Goal: Task Accomplishment & Management: Manage account settings

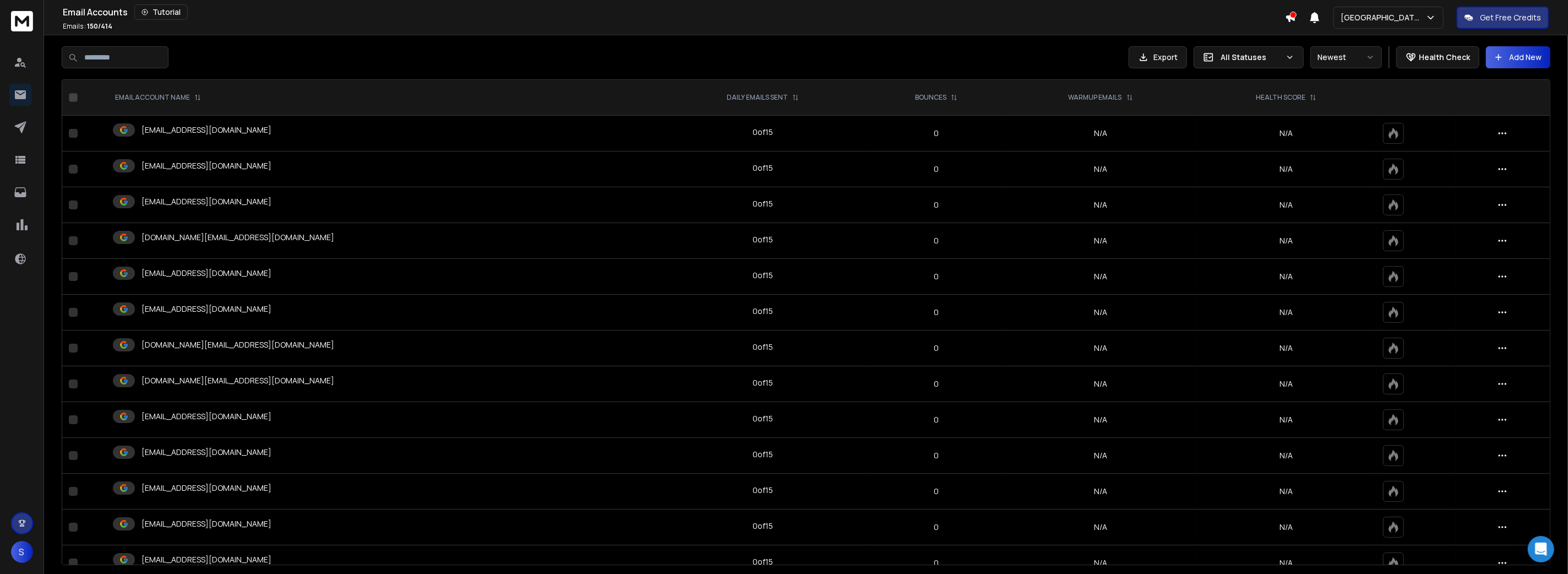
scroll to position [4042, 0]
click at [58, 150] on button "Select this Page" at bounding box center [60, 150] width 8 height 8
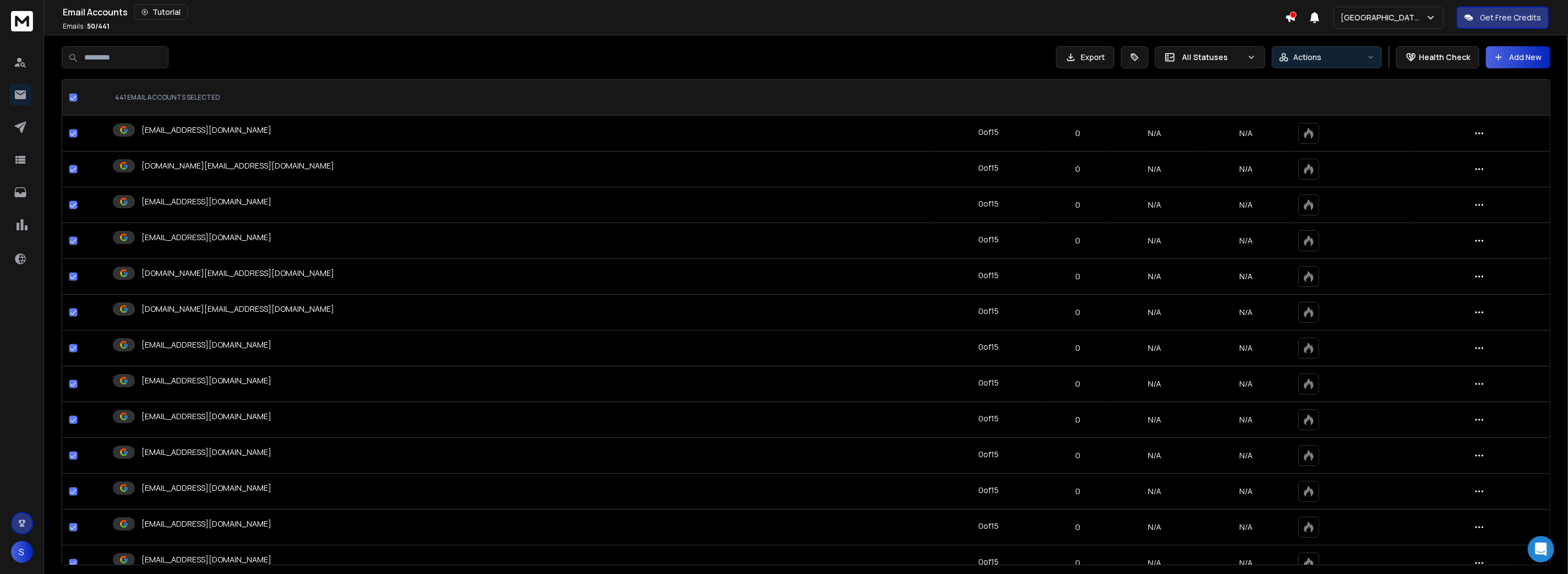
click at [1334, 58] on div "Actions" at bounding box center [1321, 57] width 84 height 11
click at [1319, 118] on div "Enable Warmup" at bounding box center [1329, 118] width 75 height 12
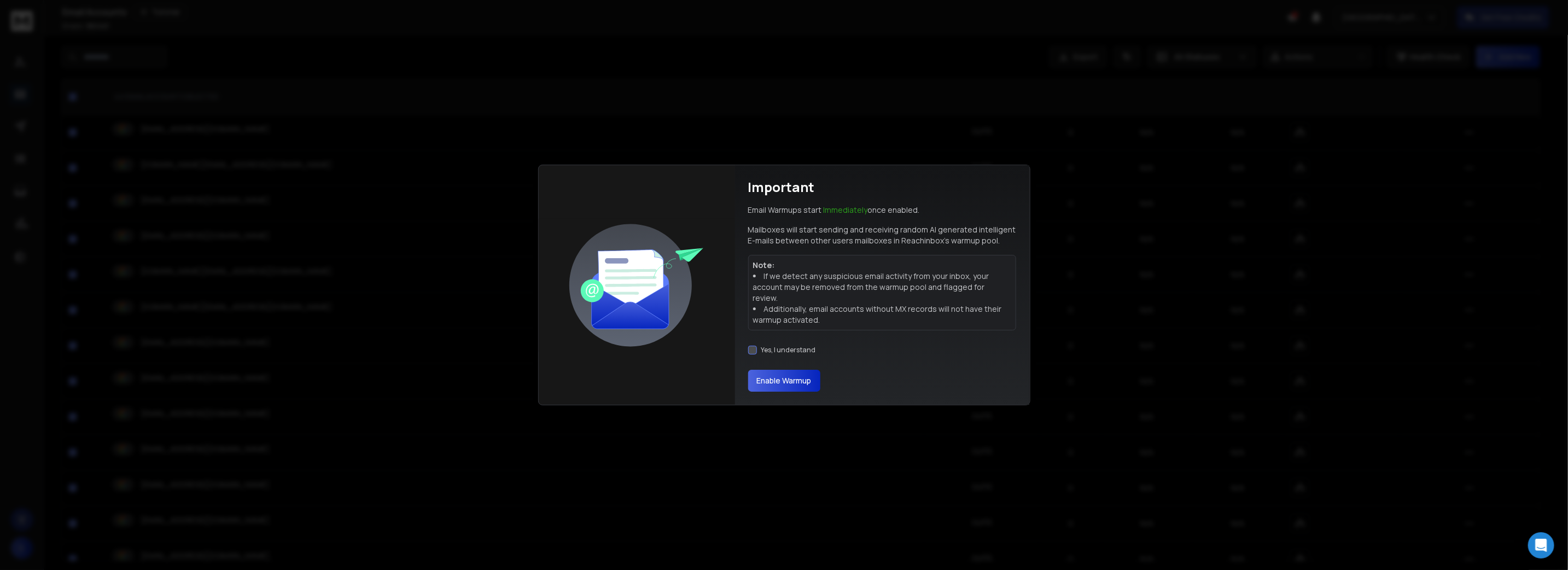
click at [756, 346] on button "Yes, I understand" at bounding box center [752, 350] width 8 height 8
click at [775, 371] on button "Enable Warmup" at bounding box center [784, 381] width 73 height 22
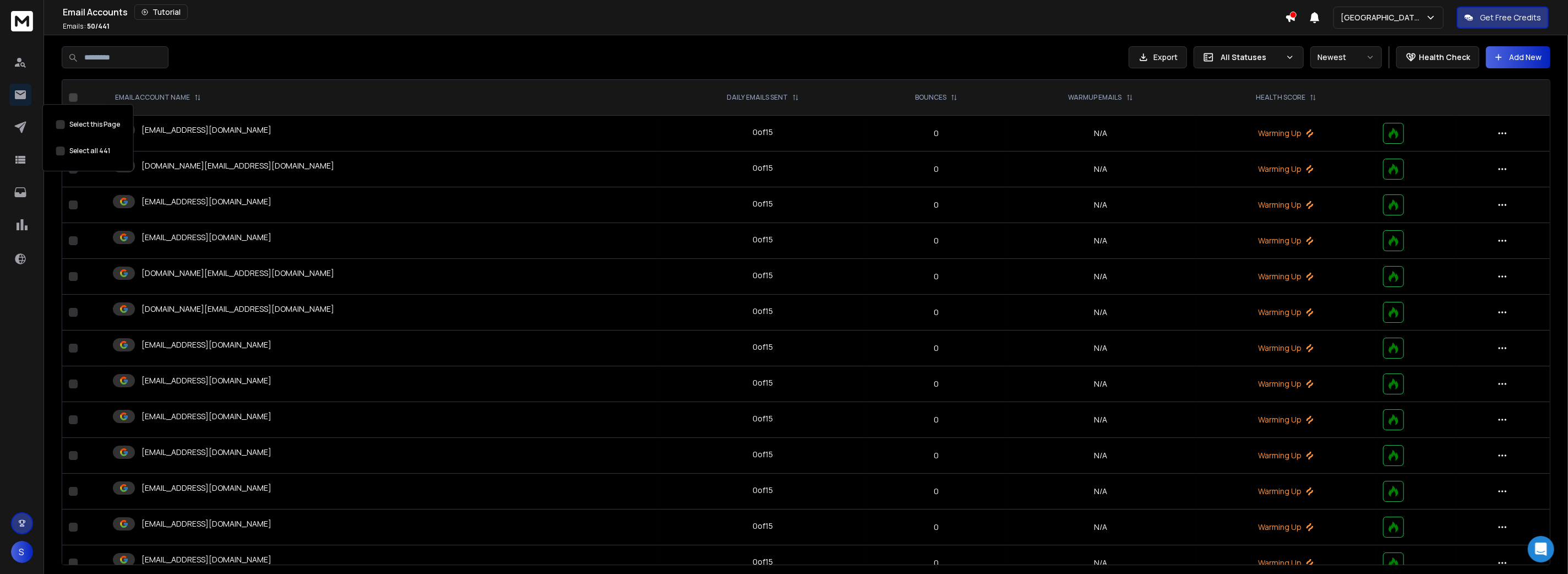
click at [63, 151] on button "Select this Page" at bounding box center [60, 150] width 8 height 8
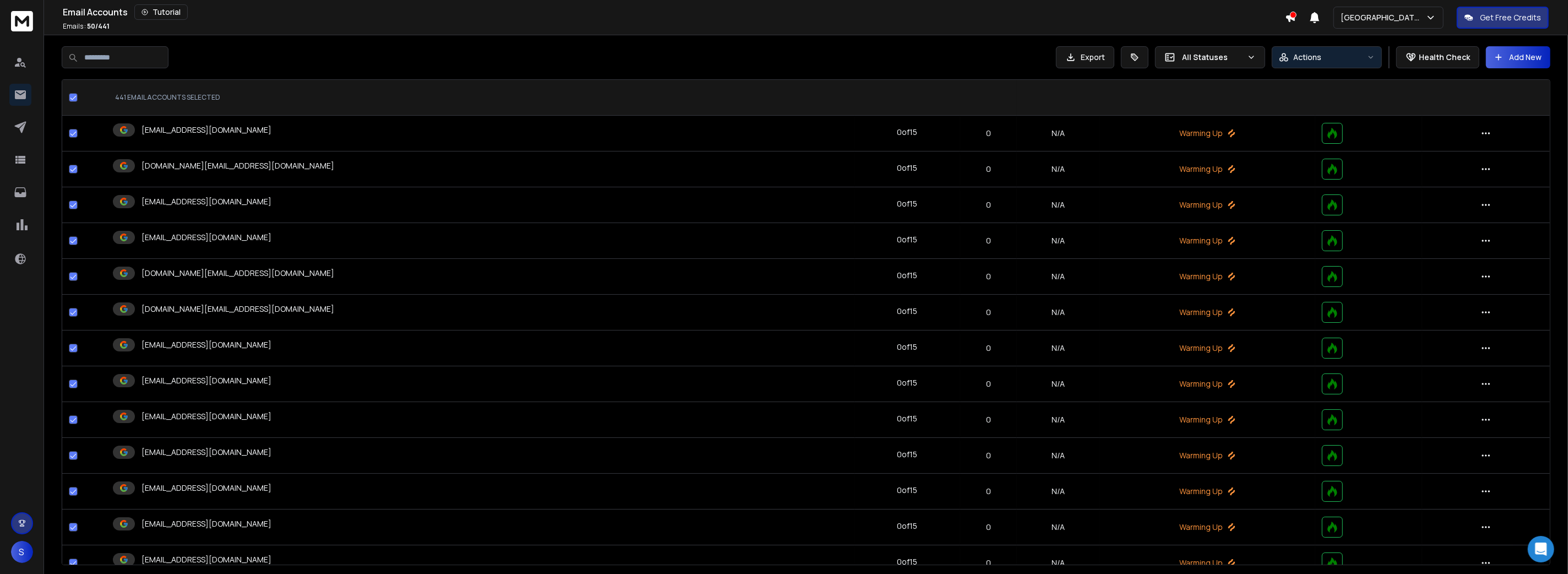
click at [1361, 57] on div "Actions" at bounding box center [1321, 57] width 84 height 11
click at [1321, 75] on div "Bulk Edit" at bounding box center [1340, 82] width 105 height 18
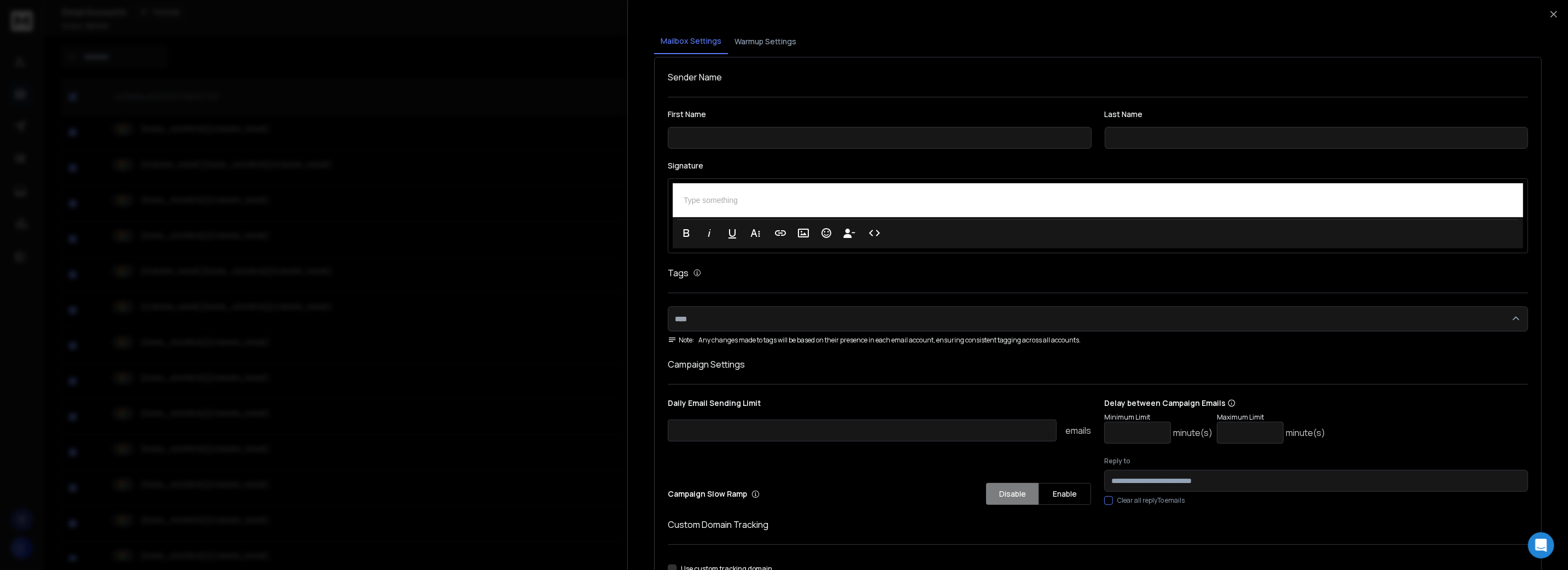
click at [774, 38] on button "Warmup Settings" at bounding box center [766, 41] width 75 height 24
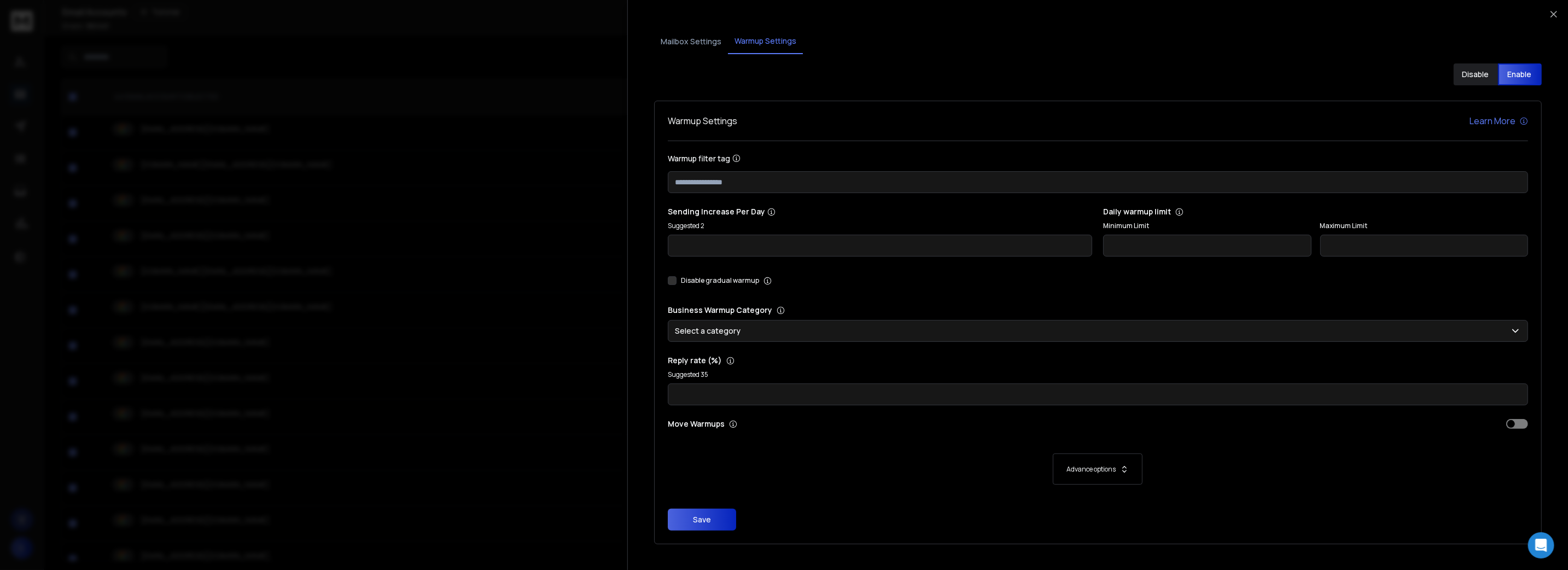
click at [731, 244] on input "number" at bounding box center [880, 245] width 425 height 22
type input "*"
type input "**"
click at [863, 296] on form "Warmup Settings Learn More Warmup filter tag Sending Increase Per Day Suggested…" at bounding box center [1098, 322] width 860 height 416
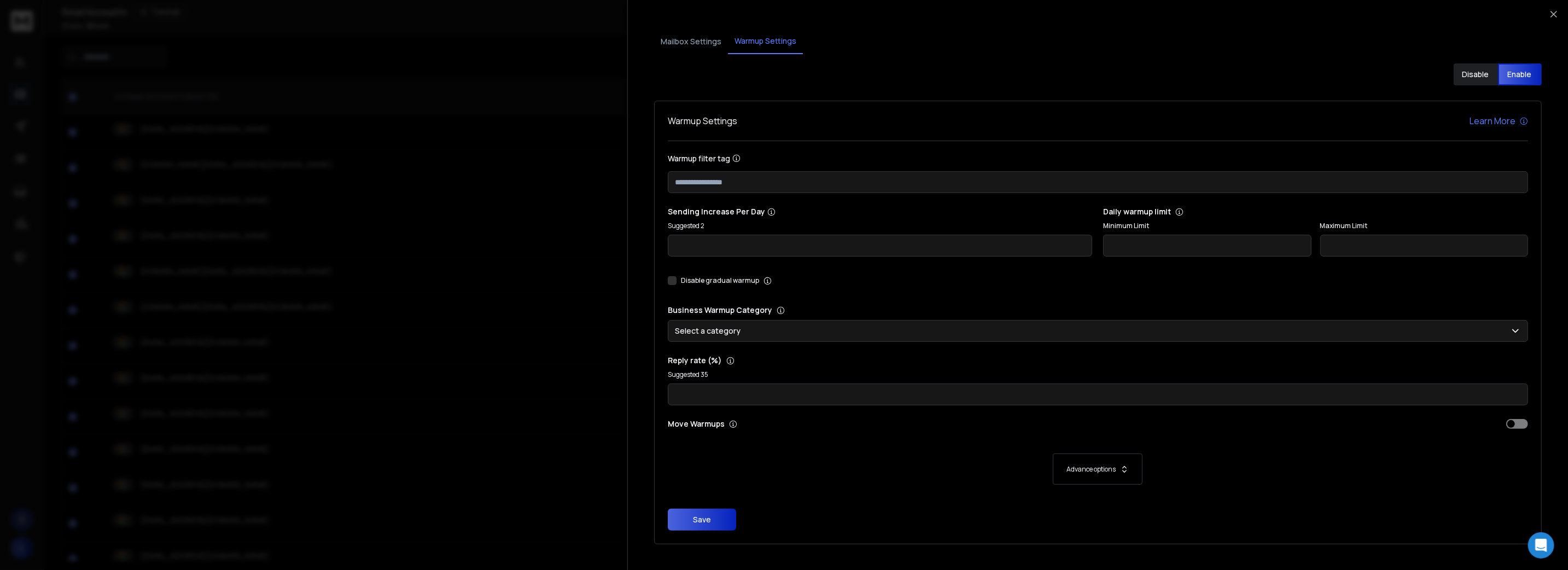
click at [1516, 420] on button "button" at bounding box center [1517, 424] width 22 height 10
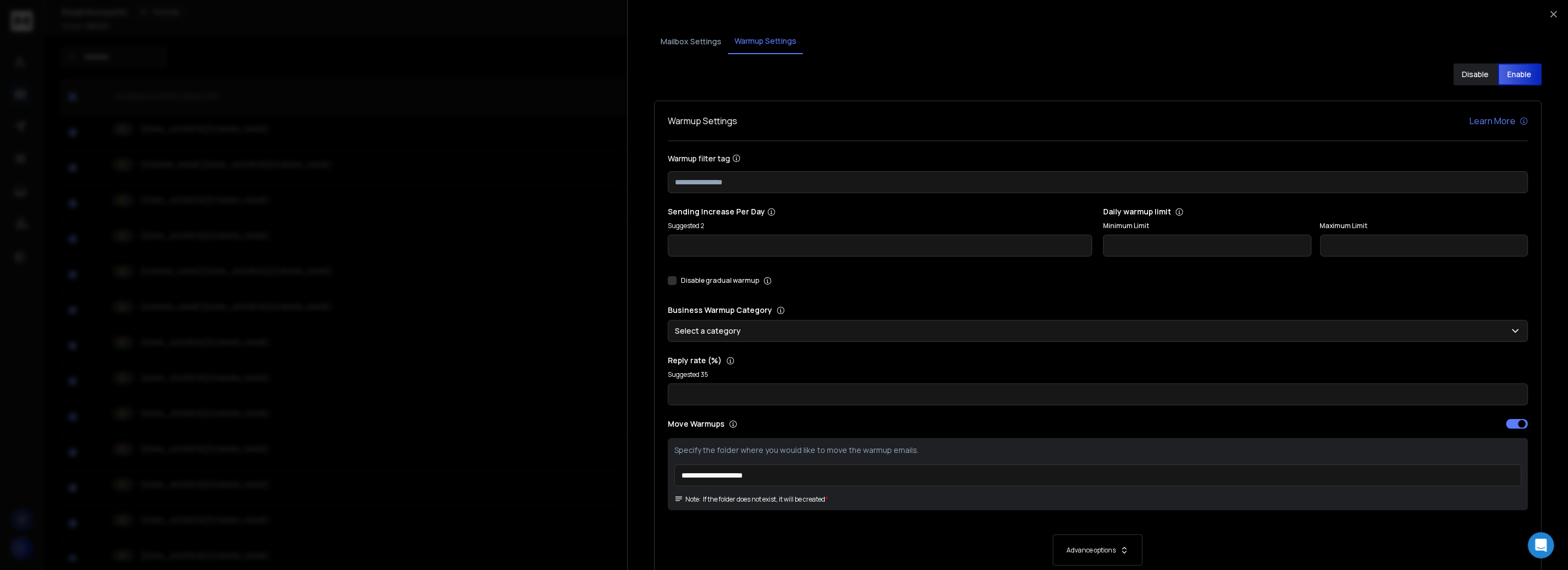
click at [1164, 396] on input "number" at bounding box center [1098, 395] width 860 height 22
type input "**"
click at [1180, 361] on p "Reply rate (%)" at bounding box center [1098, 361] width 860 height 11
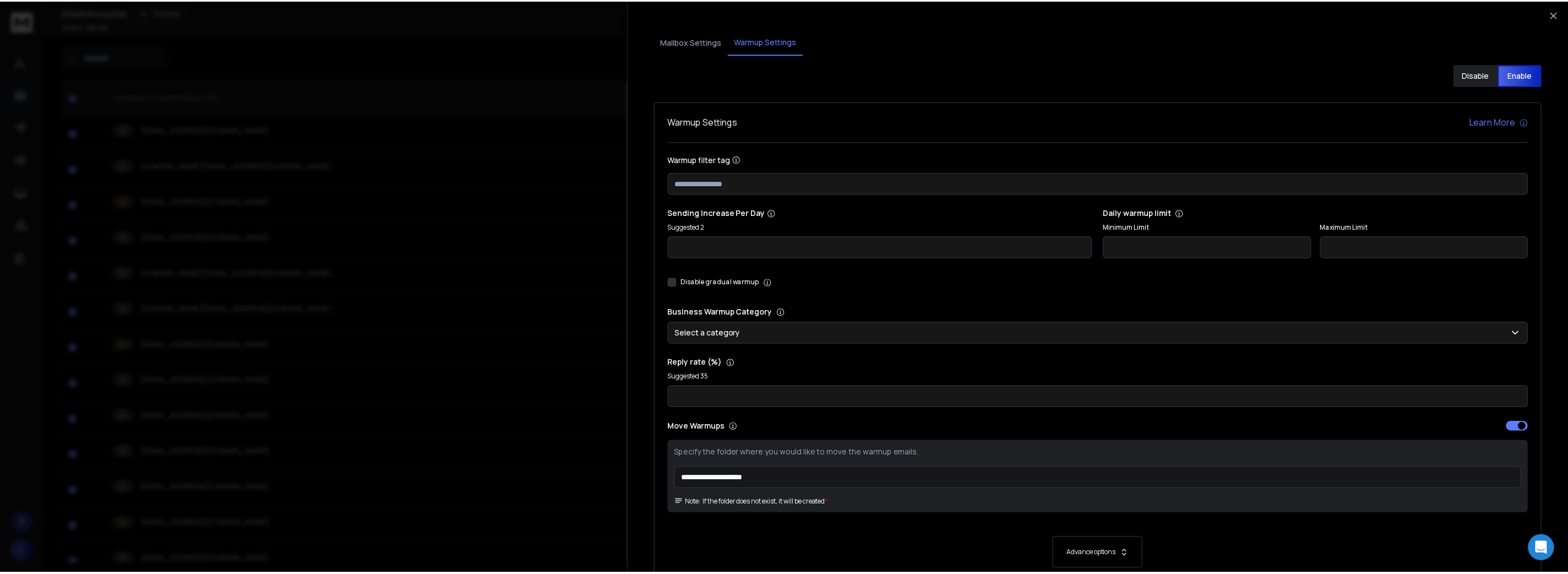
scroll to position [86, 0]
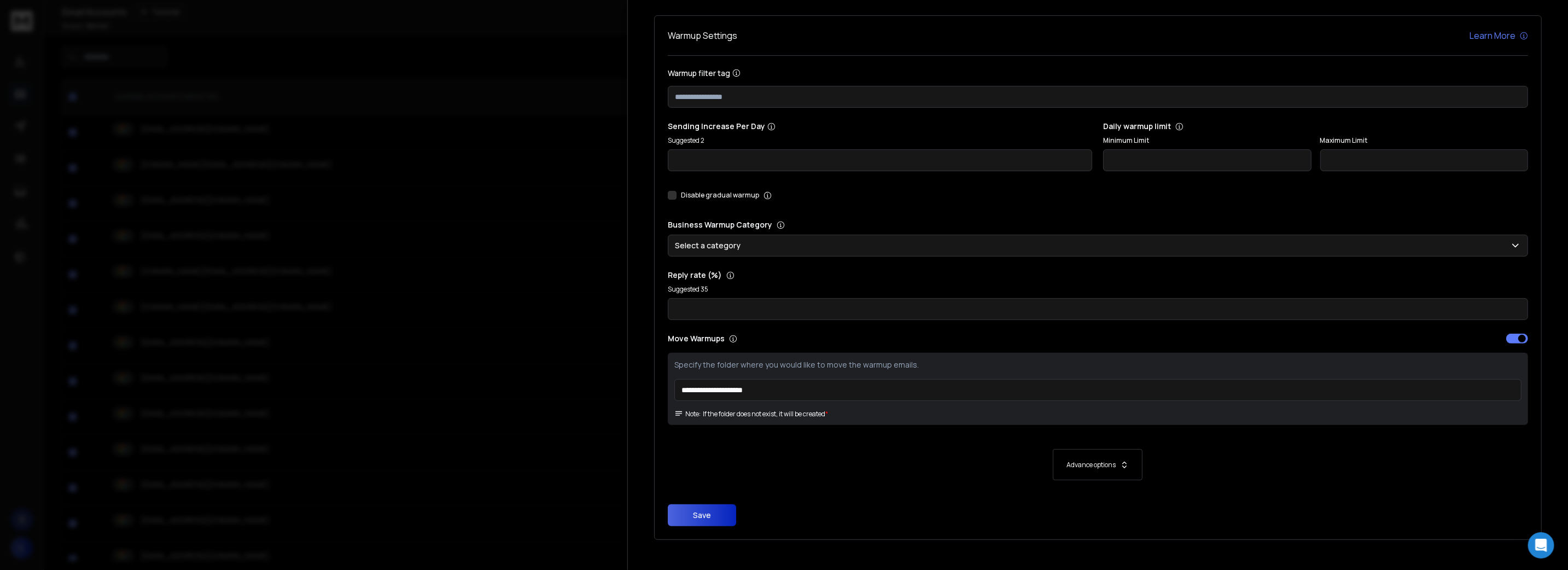
click at [706, 518] on button "Save" at bounding box center [702, 515] width 68 height 22
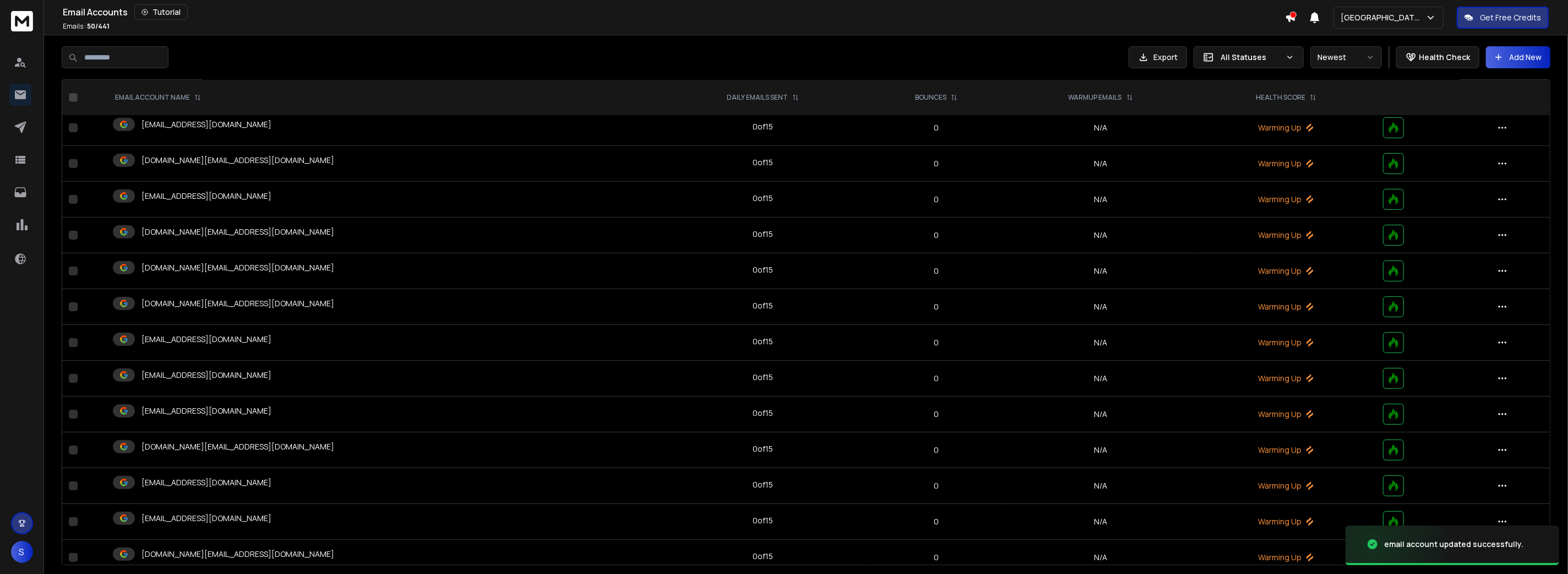
scroll to position [0, 0]
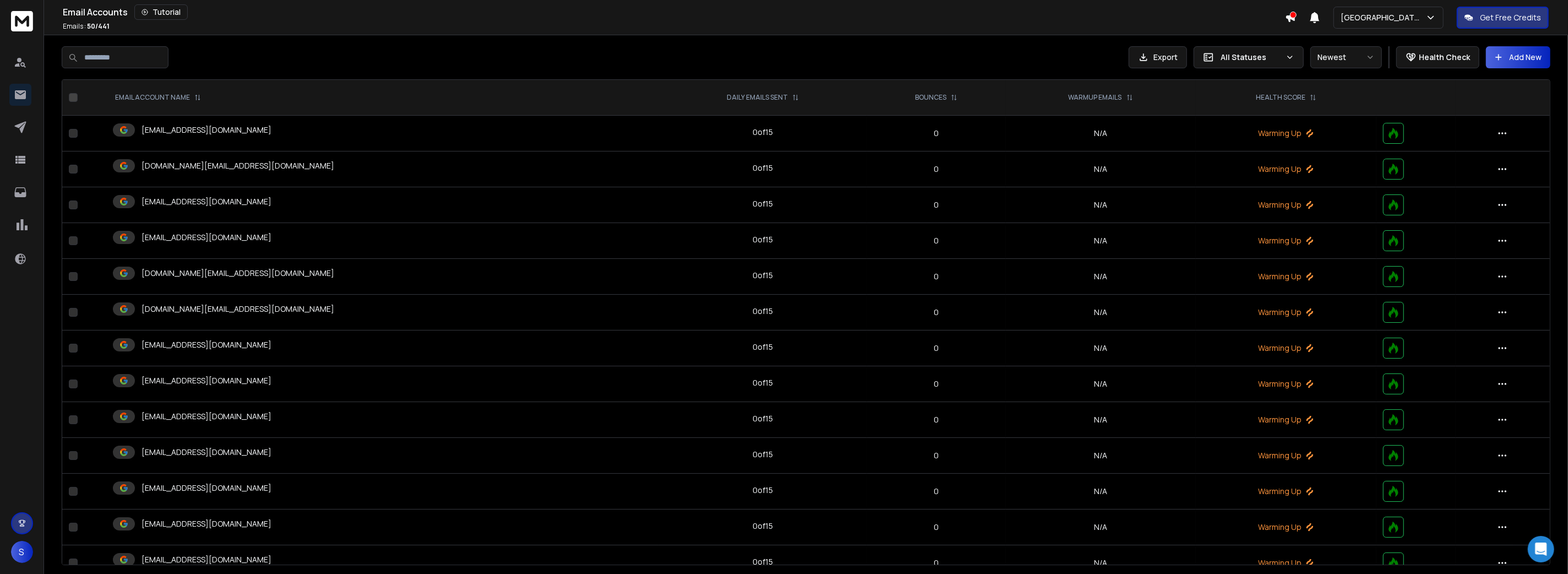
click at [1058, 340] on td "N/A" at bounding box center [1101, 348] width 190 height 36
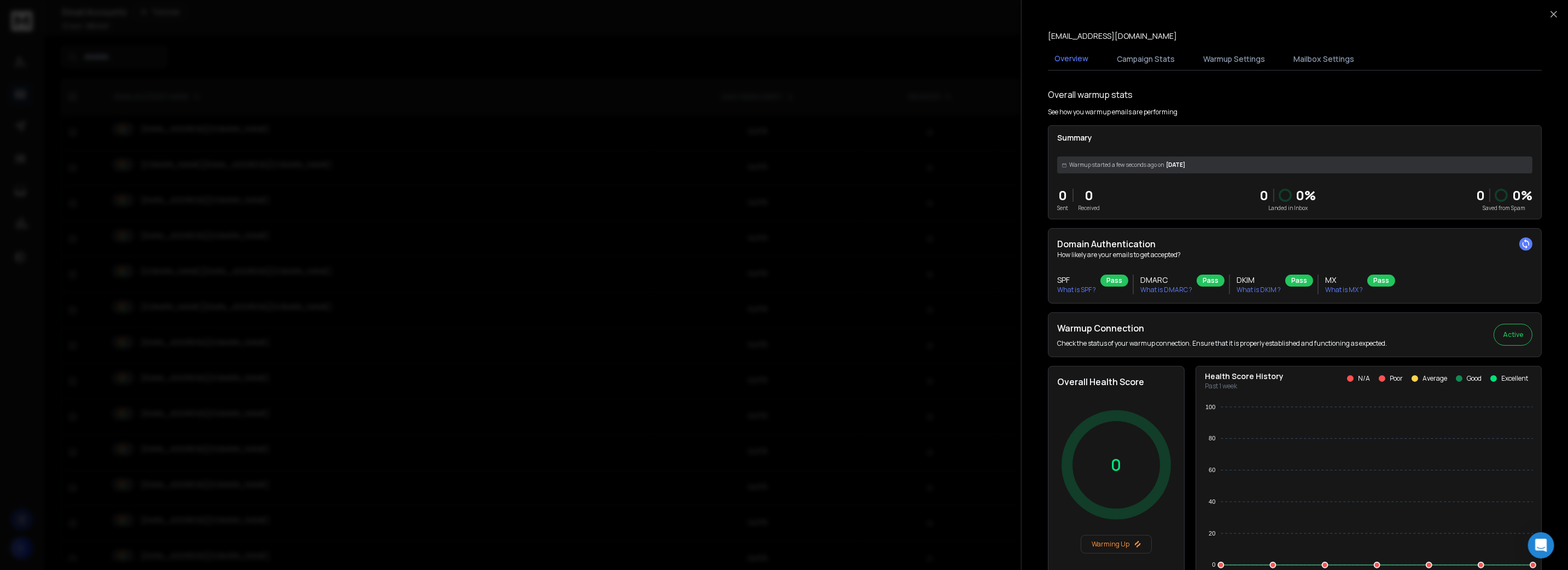
click at [1214, 54] on button "Warmup Settings" at bounding box center [1234, 58] width 75 height 24
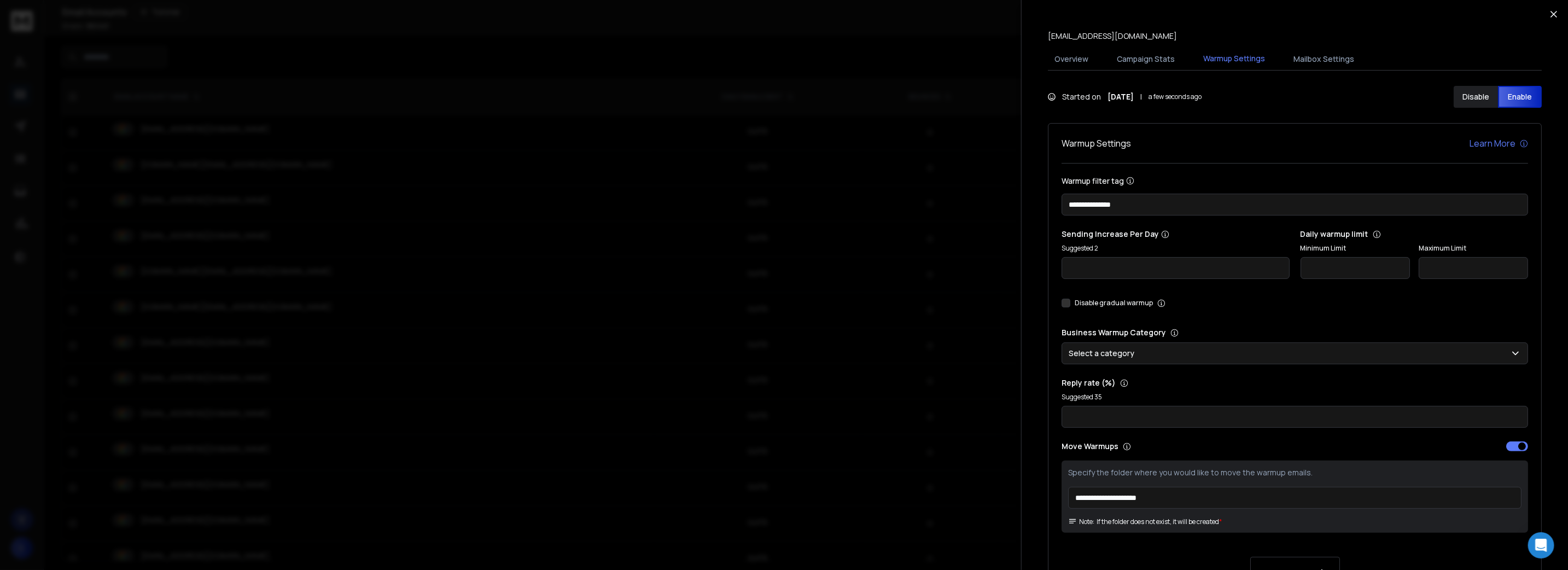
click at [1552, 17] on icon "button" at bounding box center [1553, 14] width 6 height 6
